Goal: Check status

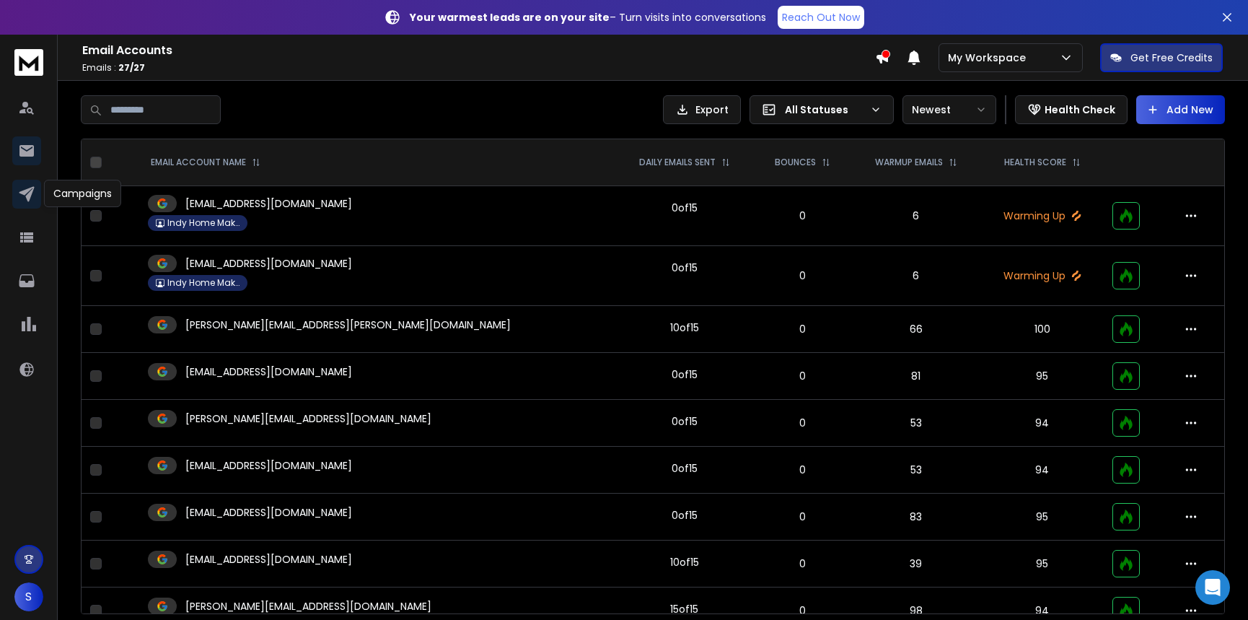
click at [25, 187] on icon at bounding box center [26, 193] width 17 height 17
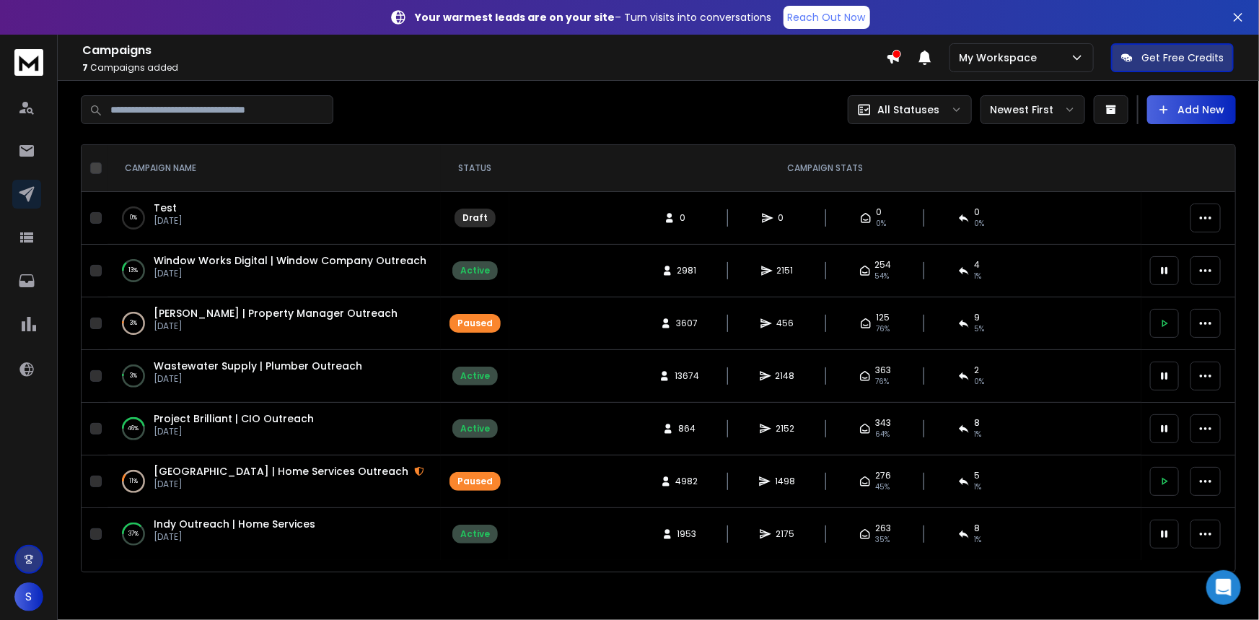
click at [270, 413] on span "Project Brilliant | CIO Outreach" at bounding box center [234, 418] width 160 height 14
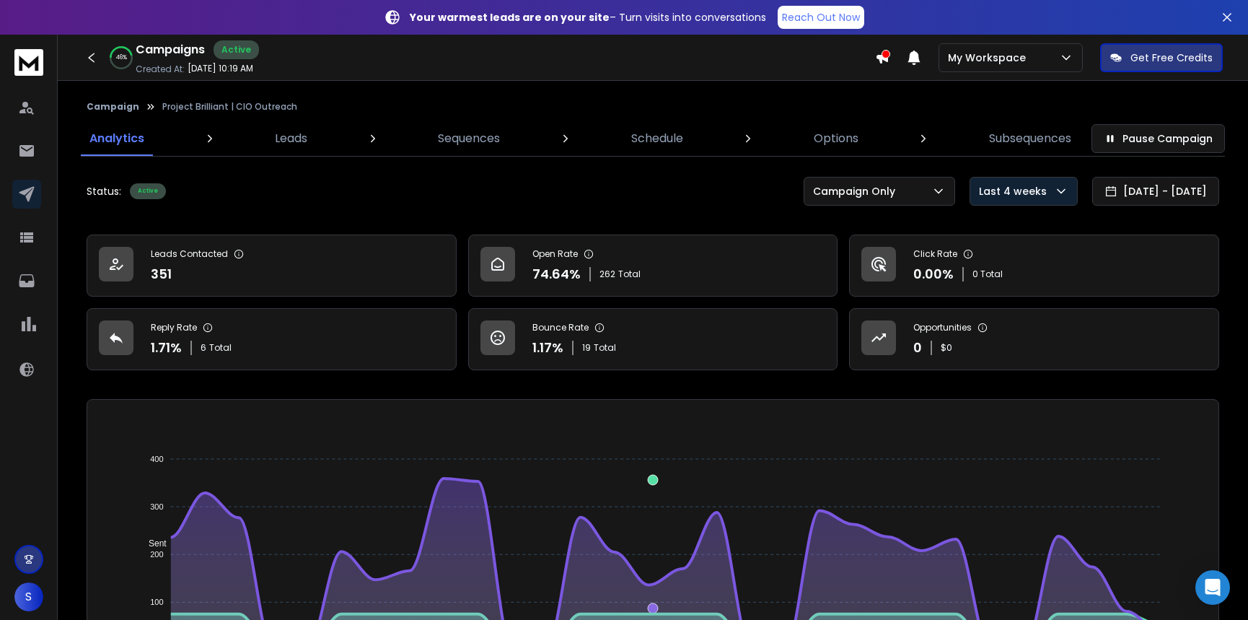
click at [979, 195] on p "Last 4 weeks" at bounding box center [1016, 191] width 74 height 14
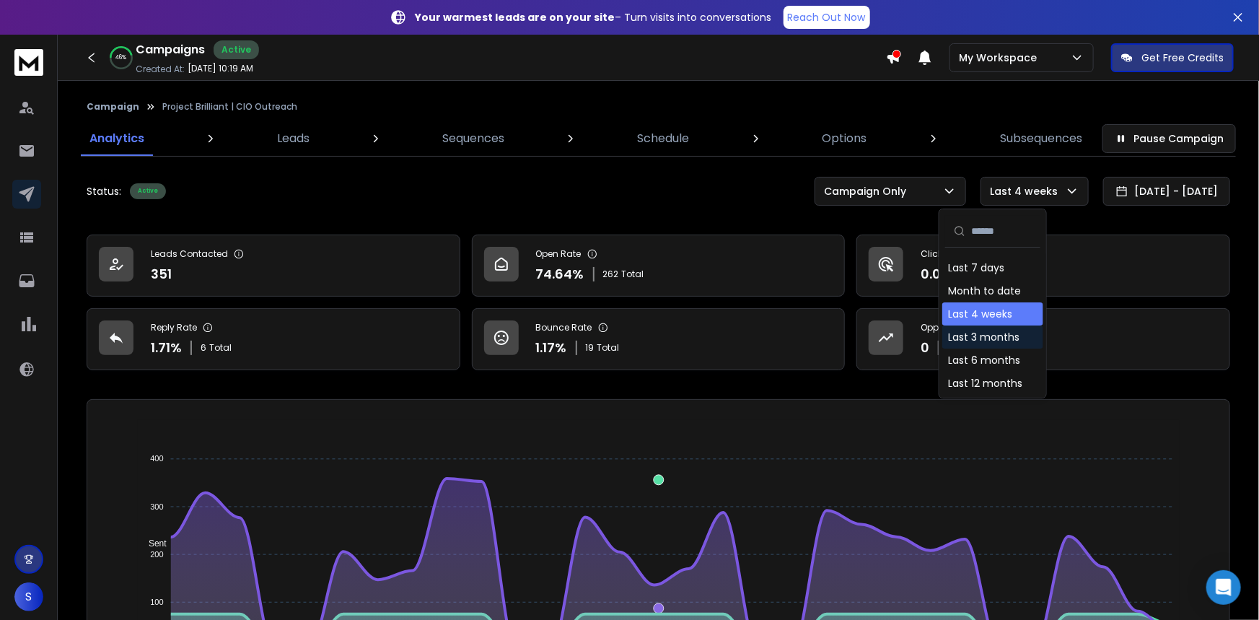
click at [987, 337] on div "Last 3 months" at bounding box center [983, 337] width 71 height 14
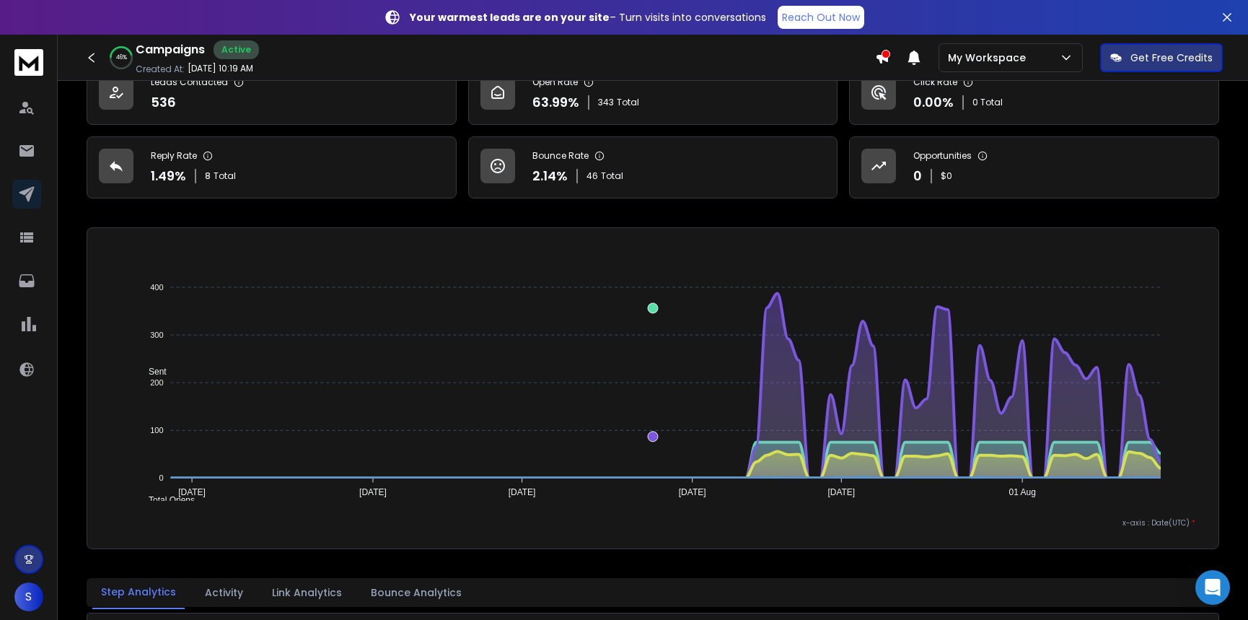
scroll to position [131, 0]
